Goal: Find contact information: Find contact information

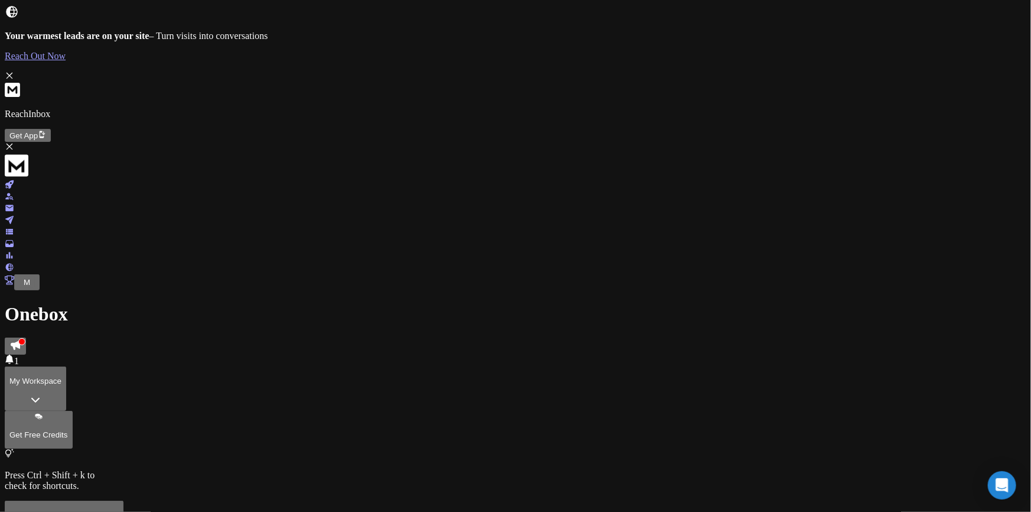
drag, startPoint x: 764, startPoint y: 245, endPoint x: 676, endPoint y: 262, distance: 89.1
copy span "[PERSON_NAME][EMAIL_ADDRESS][PERSON_NAME][DOMAIN_NAME]"
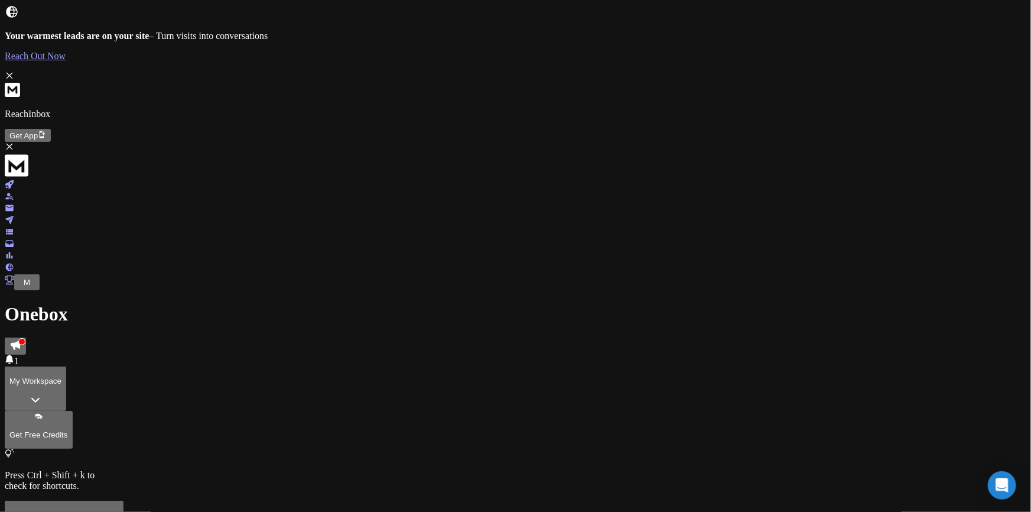
drag, startPoint x: 577, startPoint y: 290, endPoint x: 423, endPoint y: 292, distance: 153.6
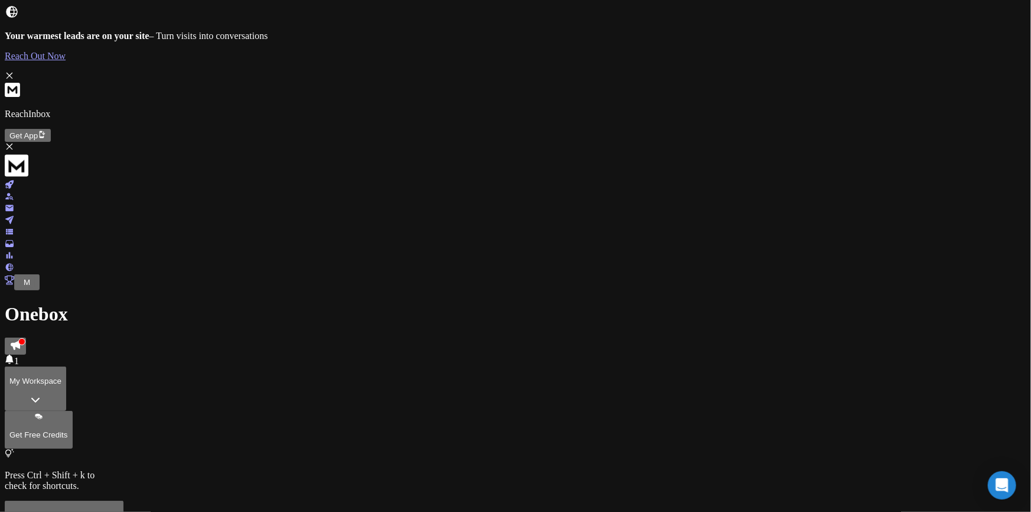
copy div "[PERSON_NAME][EMAIL_ADDRESS][PERSON_NAME][DOMAIN_NAME]"
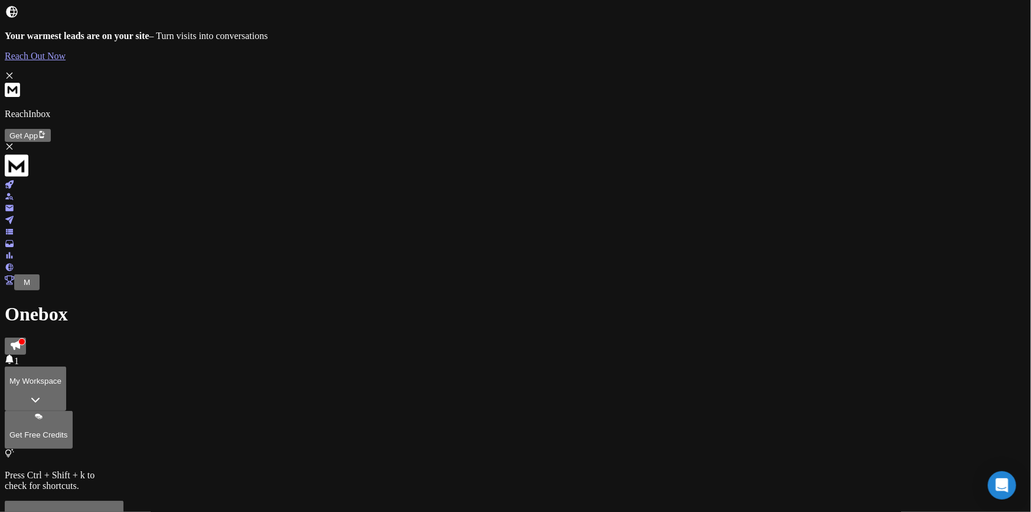
drag, startPoint x: 611, startPoint y: 261, endPoint x: 589, endPoint y: 313, distance: 56.6
